Goal: Communication & Community: Answer question/provide support

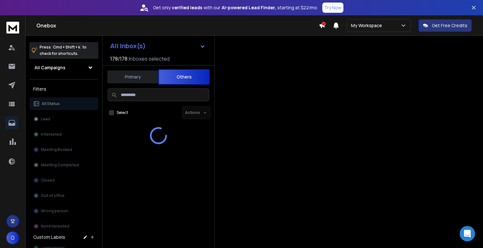
drag, startPoint x: 0, startPoint y: 0, endPoint x: 179, endPoint y: 74, distance: 193.8
click at [179, 74] on button "Others" at bounding box center [183, 76] width 51 height 15
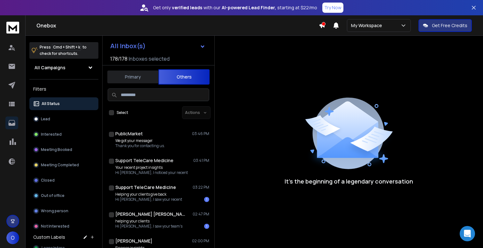
click at [131, 71] on button "Primary" at bounding box center [132, 77] width 51 height 14
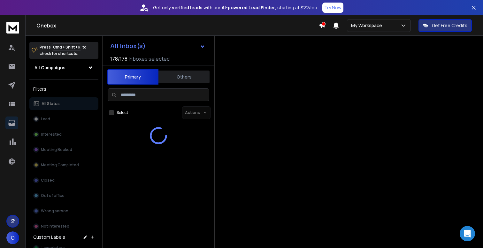
click at [131, 71] on button "Primary" at bounding box center [132, 76] width 51 height 15
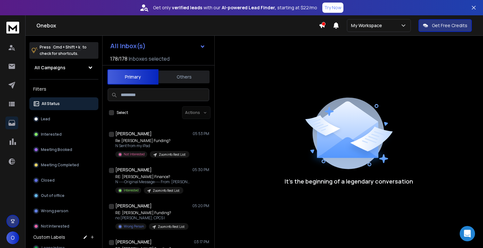
drag, startPoint x: 190, startPoint y: 72, endPoint x: 188, endPoint y: 76, distance: 5.2
click at [190, 72] on button "Others" at bounding box center [183, 77] width 51 height 14
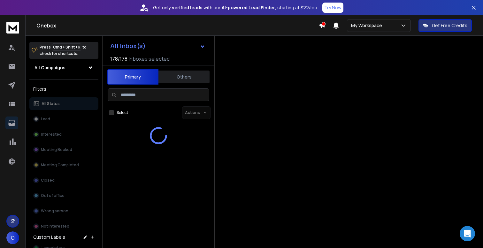
click at [135, 73] on button "Primary" at bounding box center [132, 76] width 51 height 15
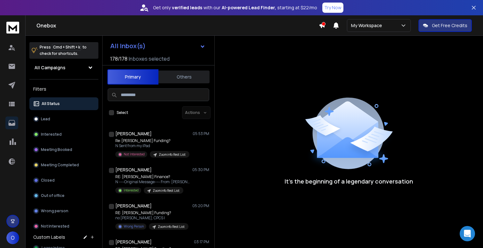
drag, startPoint x: 193, startPoint y: 89, endPoint x: 189, endPoint y: 83, distance: 6.8
click at [192, 88] on div at bounding box center [158, 93] width 107 height 15
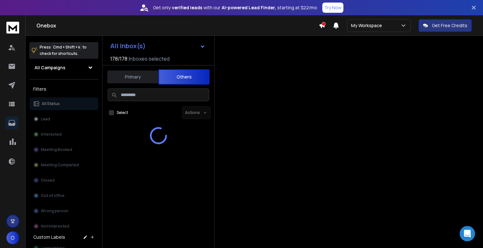
click at [188, 82] on button "Others" at bounding box center [183, 76] width 51 height 15
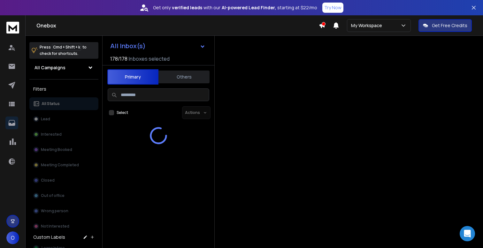
click at [144, 78] on button "Primary" at bounding box center [132, 76] width 51 height 15
drag, startPoint x: 144, startPoint y: 78, endPoint x: 149, endPoint y: 82, distance: 6.6
click at [144, 78] on button "Primary" at bounding box center [132, 76] width 51 height 15
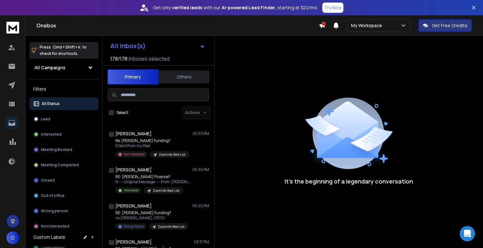
click at [181, 78] on button "Others" at bounding box center [183, 77] width 51 height 14
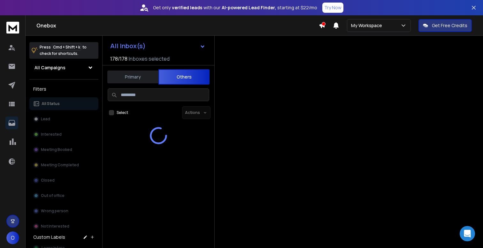
click at [181, 78] on button "Others" at bounding box center [183, 76] width 51 height 15
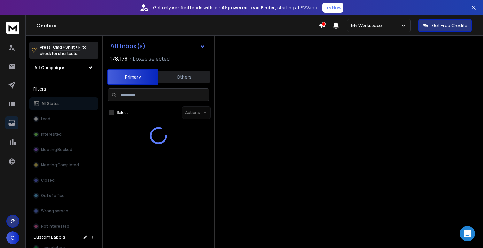
click at [141, 75] on button "Primary" at bounding box center [132, 76] width 51 height 15
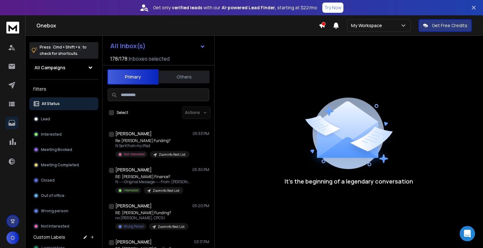
click at [173, 65] on div at bounding box center [159, 65] width 112 height 0
click at [172, 72] on button "Others" at bounding box center [183, 77] width 51 height 14
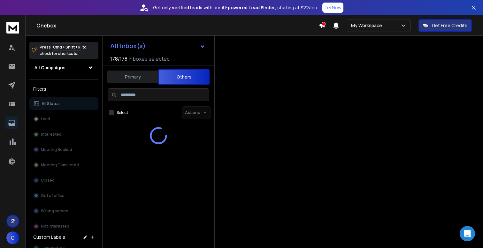
click at [172, 73] on button "Others" at bounding box center [183, 76] width 51 height 15
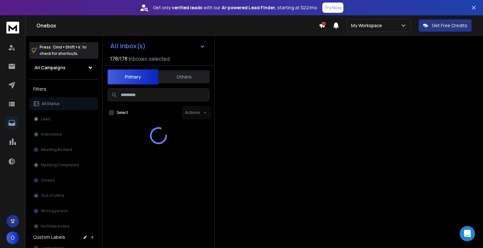
click at [148, 74] on button "Primary" at bounding box center [132, 76] width 51 height 15
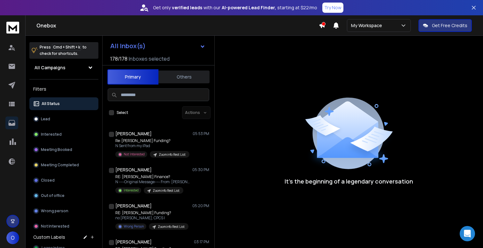
click at [190, 73] on button "Others" at bounding box center [183, 77] width 51 height 14
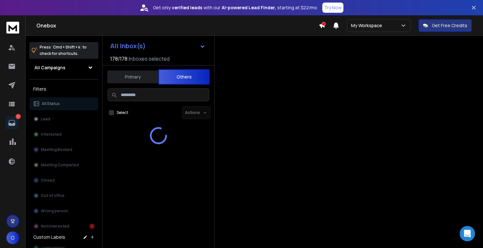
click at [142, 73] on button "Primary" at bounding box center [132, 77] width 51 height 14
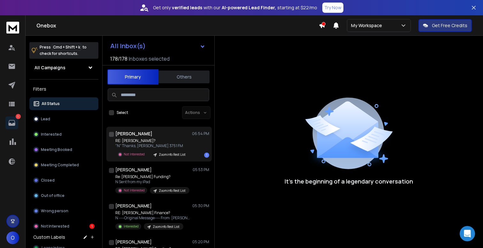
click at [186, 141] on p "RE: [PERSON_NAME]?" at bounding box center [152, 140] width 74 height 5
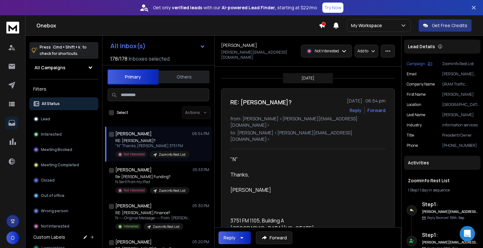
click at [173, 82] on button "Others" at bounding box center [183, 77] width 51 height 14
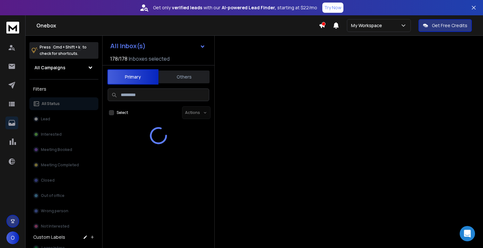
click at [153, 80] on button "Primary" at bounding box center [132, 76] width 51 height 15
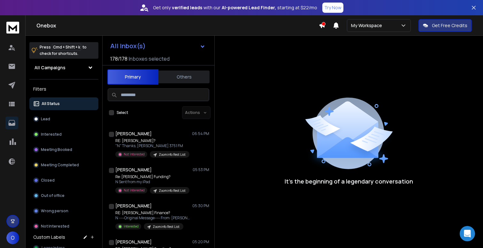
click at [188, 66] on div "All Inbox(s) 178 / 178 Inboxes selected Primary Others Select Actions [PERSON_N…" at bounding box center [159, 160] width 112 height 248
click at [188, 74] on button "Others" at bounding box center [183, 77] width 51 height 14
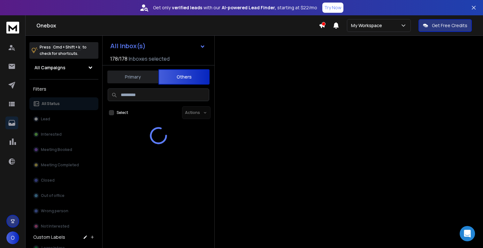
click at [138, 74] on button "Primary" at bounding box center [132, 77] width 51 height 14
click at [187, 77] on button "Others" at bounding box center [183, 76] width 51 height 15
click at [133, 77] on button "Primary" at bounding box center [132, 77] width 51 height 14
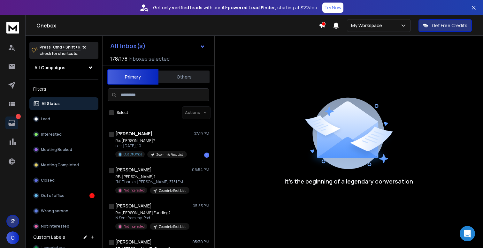
click at [180, 130] on div "[PERSON_NAME] 07:19 PM Re: [PERSON_NAME]? n ---- [DATE], 10 Out Of Office Zoomi…" at bounding box center [158, 144] width 105 height 35
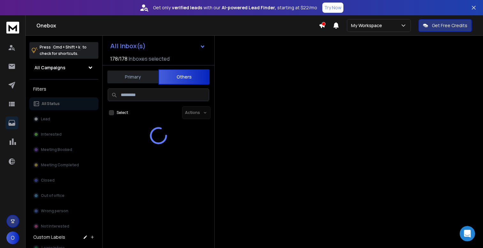
click at [196, 81] on button "Others" at bounding box center [183, 76] width 51 height 15
click at [195, 81] on button "Others" at bounding box center [183, 76] width 51 height 15
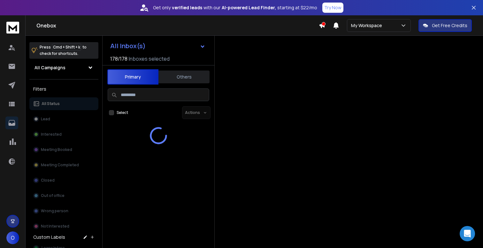
click at [149, 80] on button "Primary" at bounding box center [132, 76] width 51 height 15
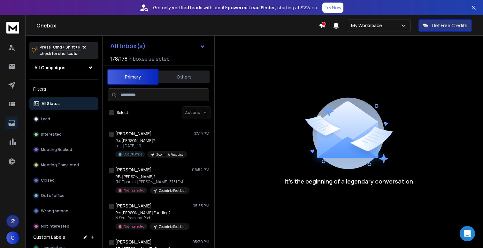
click at [169, 79] on button "Others" at bounding box center [183, 77] width 51 height 14
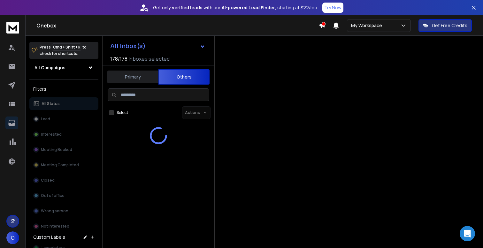
click at [169, 79] on button "Others" at bounding box center [183, 76] width 51 height 15
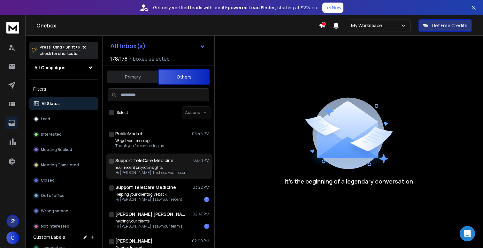
click at [174, 178] on div "Support TeleCare Medicine 03:41 PM Your recent project insights Hi [PERSON_NAME…" at bounding box center [158, 167] width 105 height 26
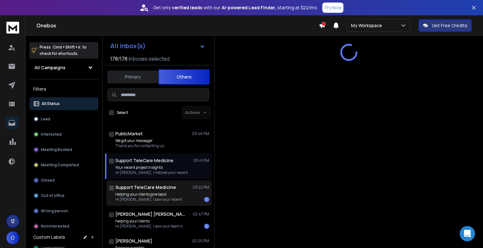
click at [174, 185] on div "Support TeleCare Medicine 03:22 PM" at bounding box center [162, 187] width 94 height 6
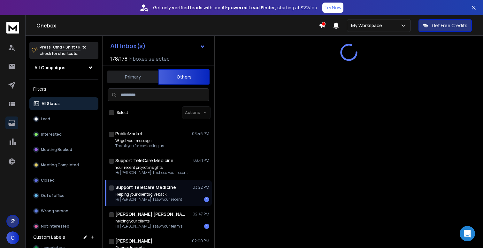
click at [174, 185] on div "Support TeleCare Medicine 03:22 PM" at bounding box center [162, 187] width 94 height 6
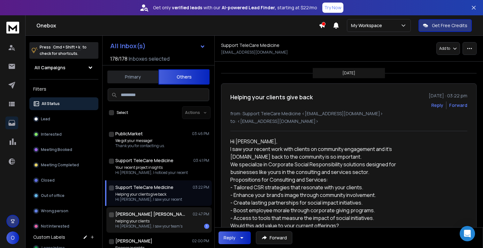
click at [166, 211] on div "Hill [PERSON_NAME] 02:47 PM helping your clients Hi [PERSON_NAME], I saw your t…" at bounding box center [158, 220] width 105 height 26
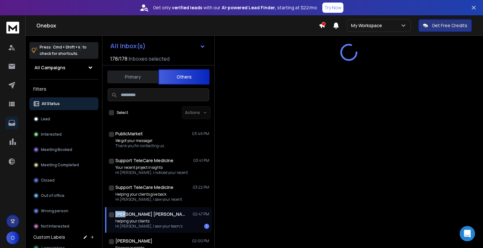
click at [166, 211] on div "Hill [PERSON_NAME] 02:47 PM helping your clients Hi [PERSON_NAME], I saw your t…" at bounding box center [158, 220] width 105 height 26
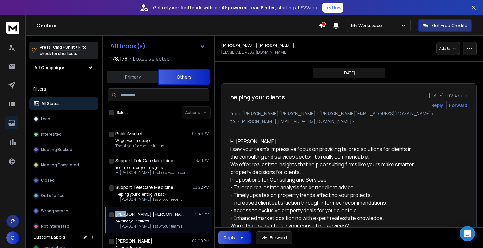
click at [135, 77] on button "Primary" at bounding box center [132, 77] width 51 height 14
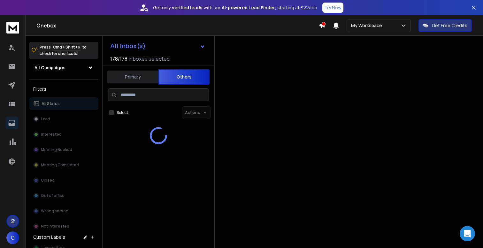
click at [195, 77] on button "Others" at bounding box center [183, 76] width 51 height 15
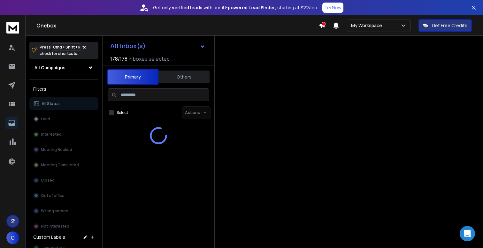
click at [136, 77] on button "Primary" at bounding box center [132, 76] width 51 height 15
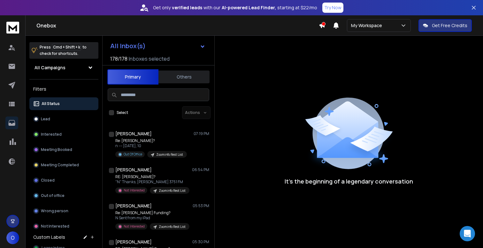
click at [189, 70] on div "All Inbox(s) 178 / 178 Inboxes selected Primary Others Select Actions [PERSON_N…" at bounding box center [159, 160] width 112 height 248
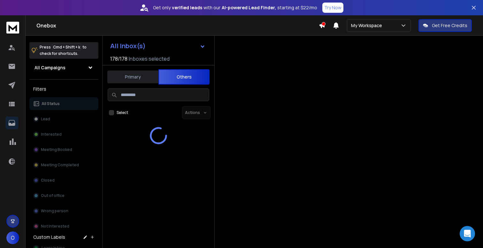
click at [183, 75] on button "Others" at bounding box center [183, 76] width 51 height 15
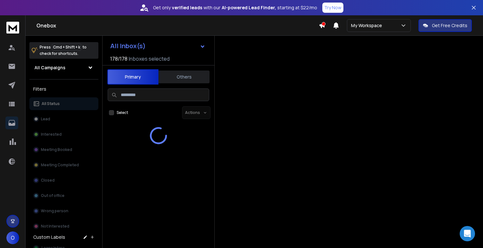
click at [128, 81] on button "Primary" at bounding box center [132, 76] width 51 height 15
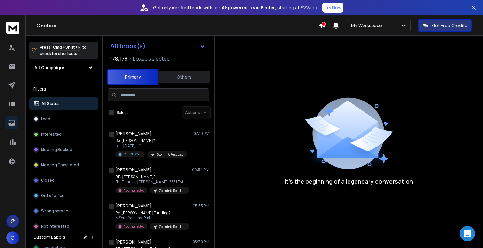
click at [180, 89] on input at bounding box center [159, 94] width 102 height 13
click at [175, 82] on button "Others" at bounding box center [183, 77] width 51 height 14
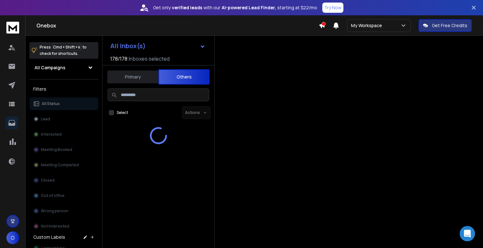
click at [175, 82] on button "Others" at bounding box center [183, 76] width 51 height 15
click at [138, 77] on button "Primary" at bounding box center [132, 77] width 51 height 14
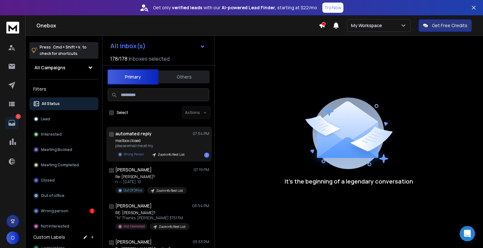
click at [179, 138] on div "automated reply 07:54 PM mailbox closed please email me at my Wrong Person Zoom…" at bounding box center [162, 144] width 94 height 27
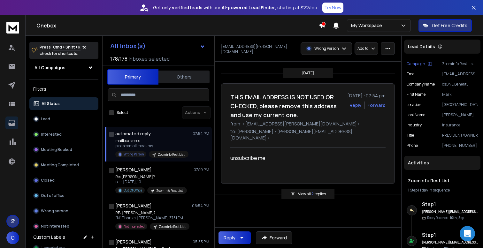
click at [307, 195] on p "View all 2 replies" at bounding box center [312, 194] width 28 height 5
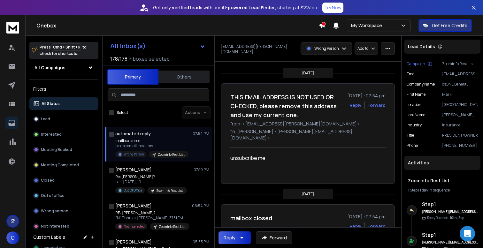
scroll to position [168, 0]
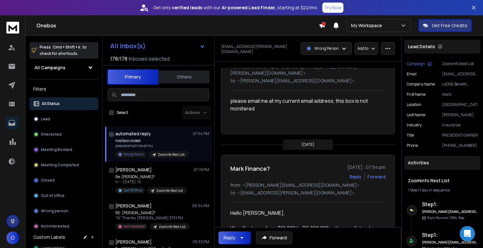
click at [178, 74] on button "Others" at bounding box center [183, 77] width 51 height 14
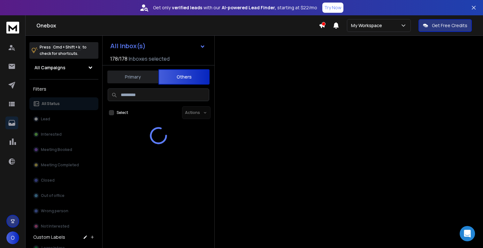
click at [174, 75] on button "Others" at bounding box center [183, 76] width 51 height 15
click at [134, 73] on button "Primary" at bounding box center [132, 77] width 51 height 14
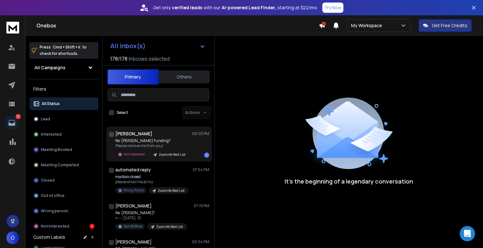
click at [181, 132] on div "[PERSON_NAME] 08:03 PM" at bounding box center [162, 134] width 94 height 6
